Goal: Navigation & Orientation: Find specific page/section

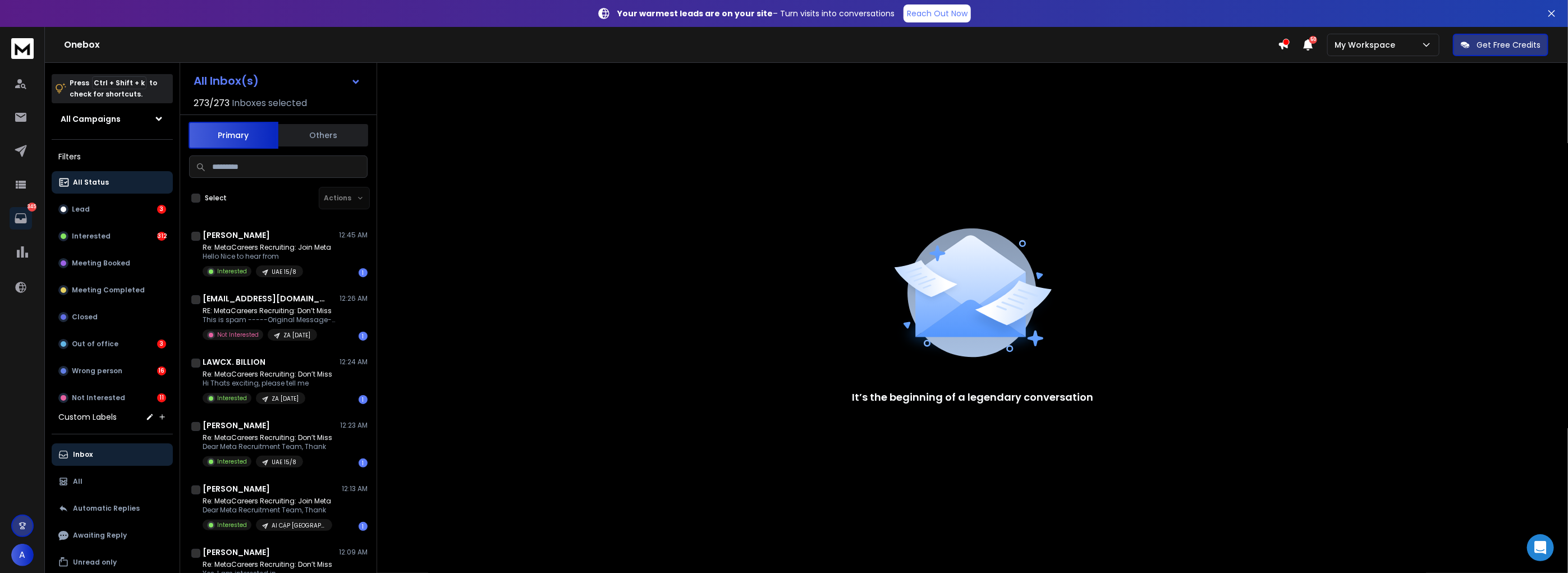
click at [817, 336] on div at bounding box center [973, 293] width 417 height 170
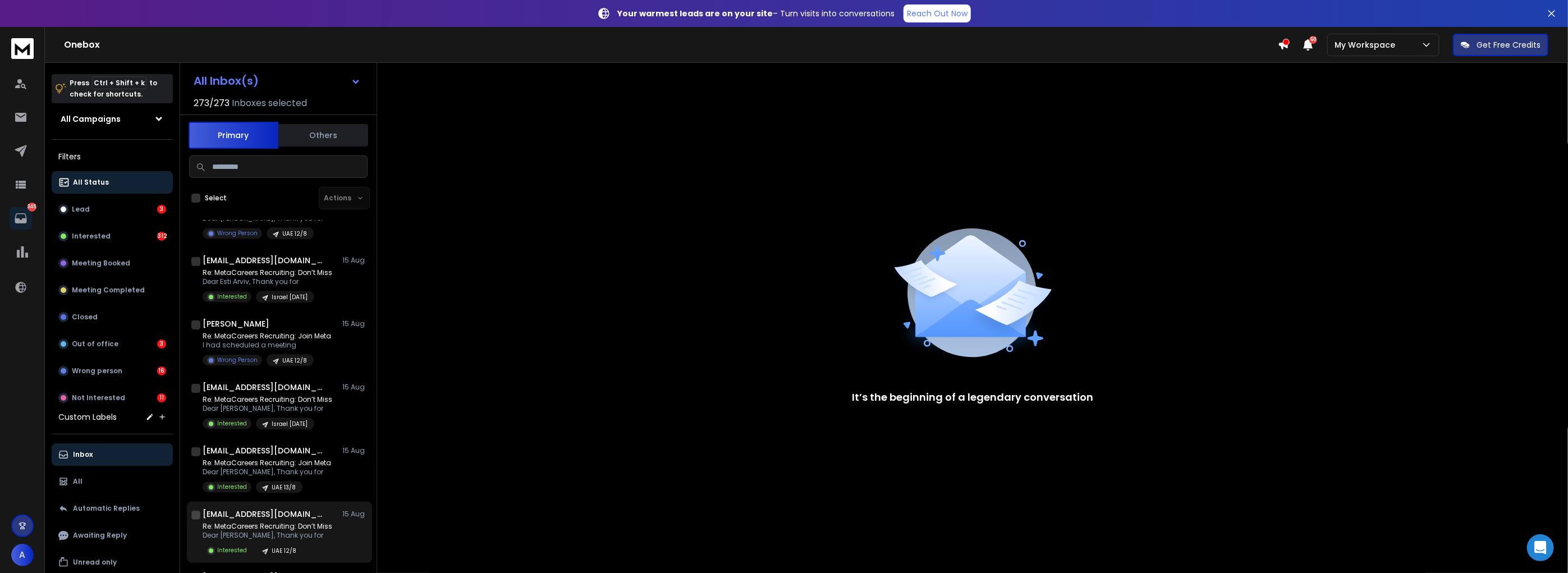
scroll to position [30112, 0]
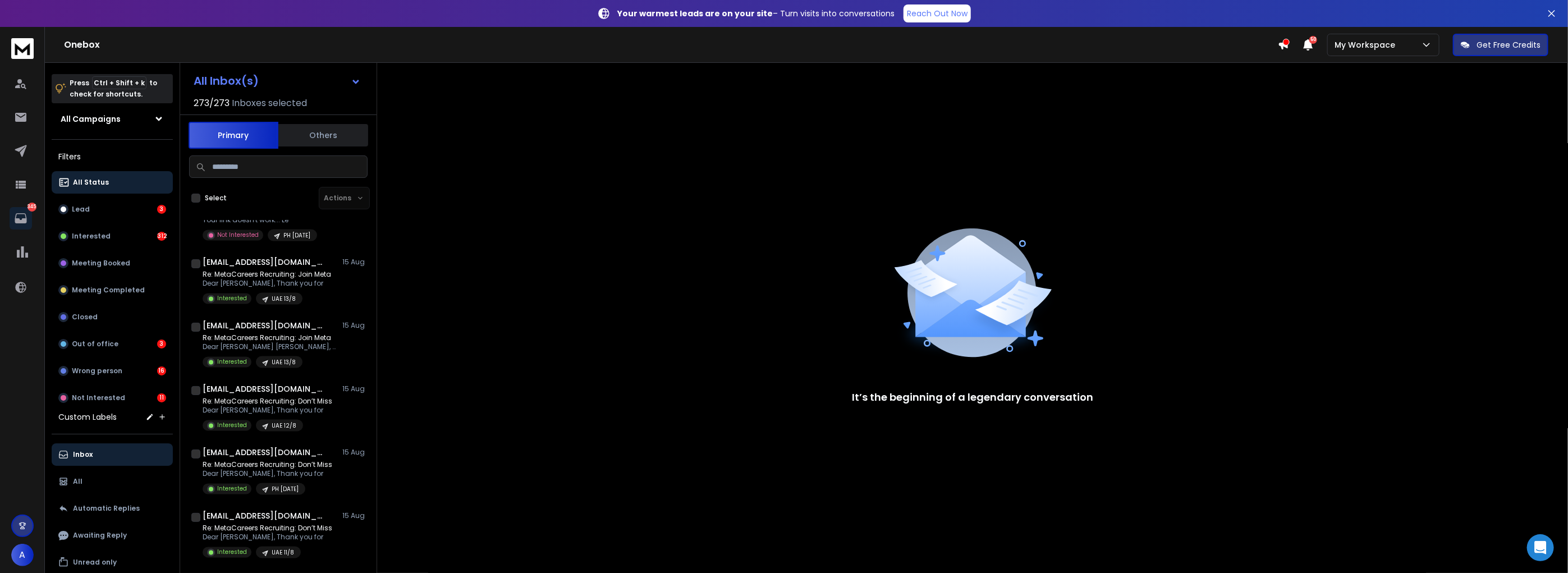
drag, startPoint x: 371, startPoint y: 554, endPoint x: 395, endPoint y: 212, distance: 342.8
click at [395, 212] on div "All Inbox(s) 273 / 273 Inboxes selected Primary Others Select Actions Zunair Mu…" at bounding box center [874, 349] width 1389 height 573
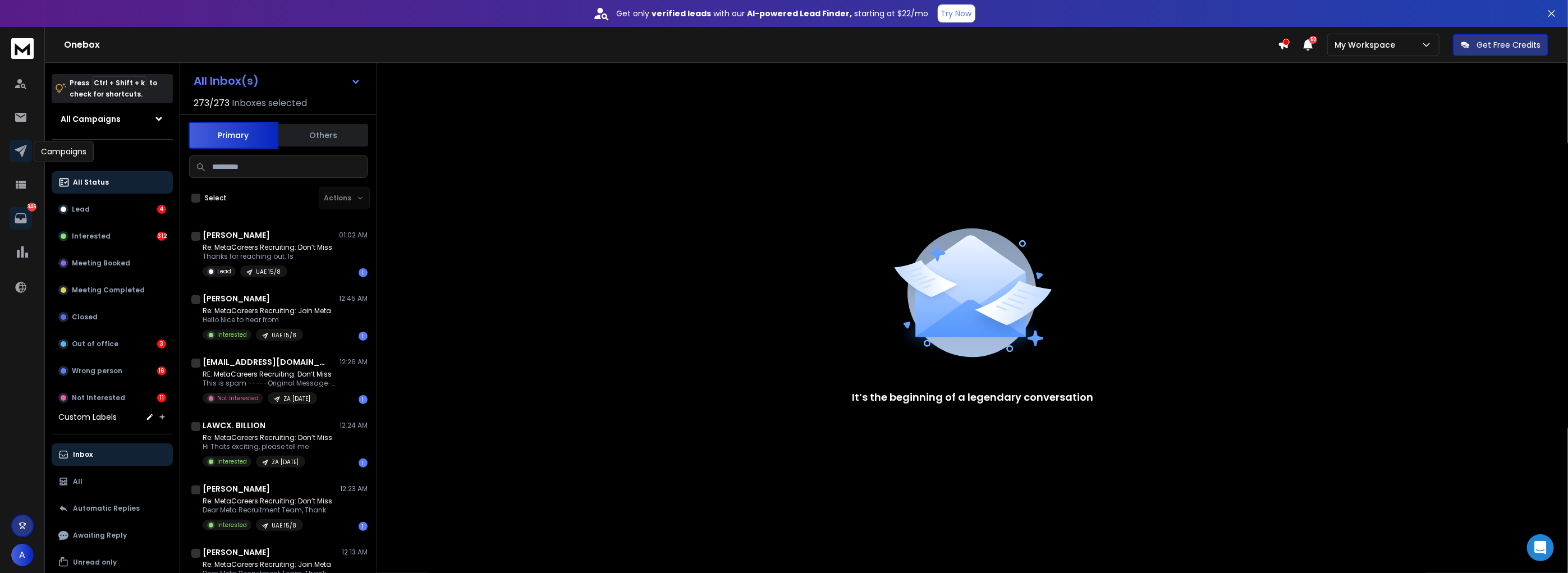
click at [19, 147] on icon at bounding box center [21, 151] width 14 height 14
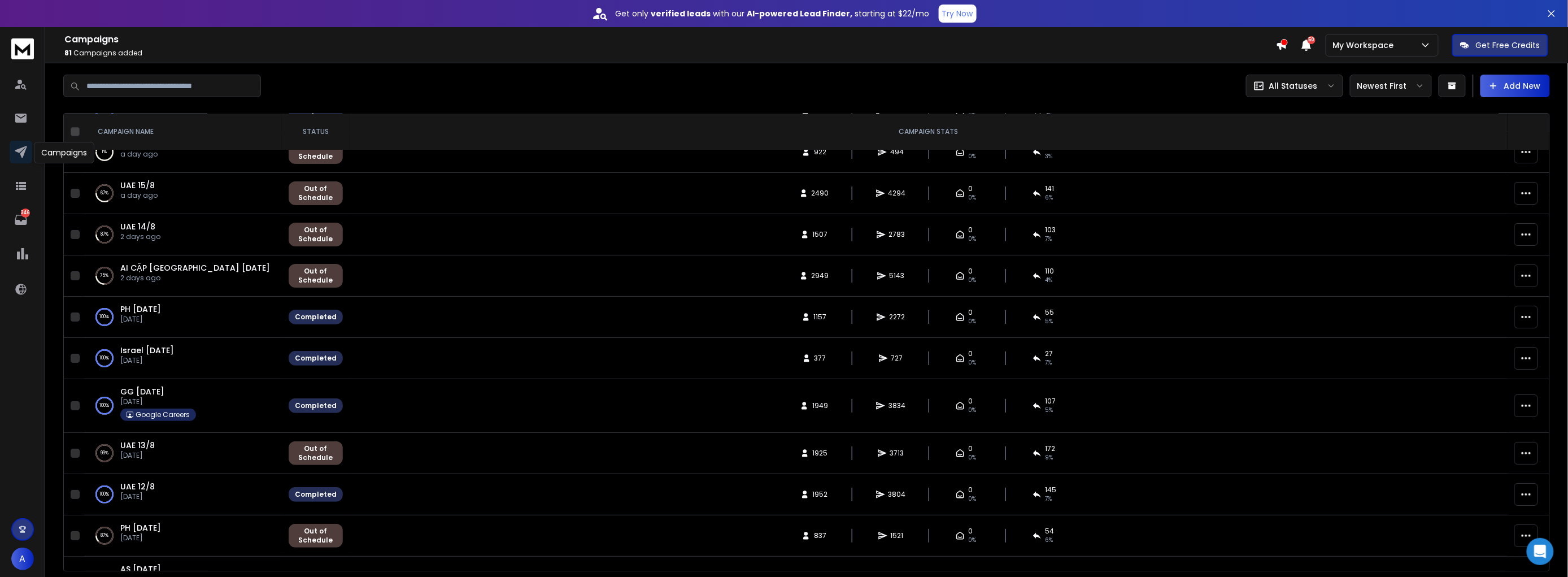
scroll to position [63, 0]
